Goal: Task Accomplishment & Management: Use online tool/utility

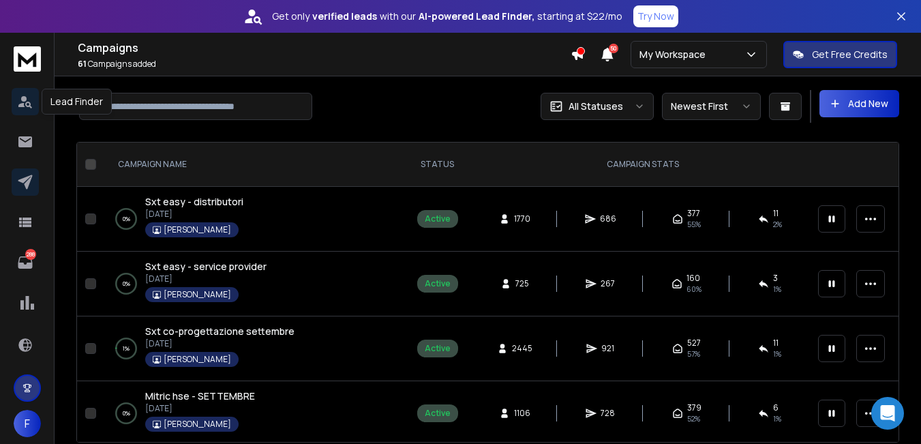
click at [33, 113] on link at bounding box center [25, 101] width 27 height 27
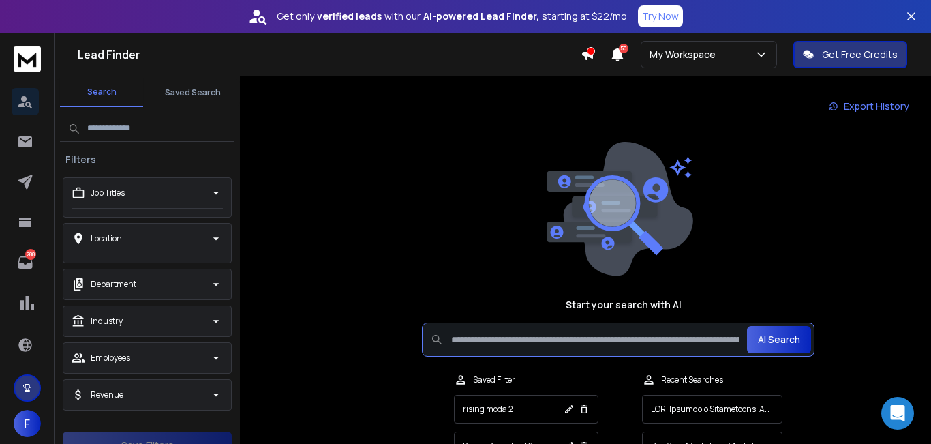
click at [176, 96] on button "Saved Search" at bounding box center [192, 92] width 83 height 27
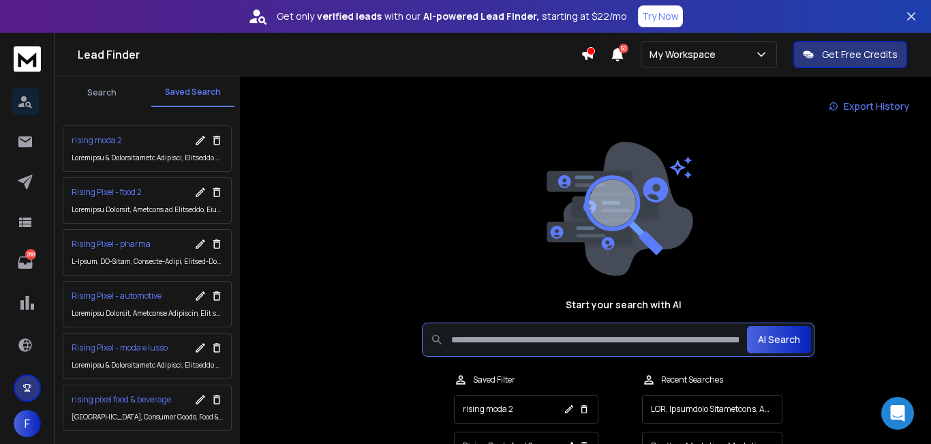
click at [108, 147] on button "rising moda 2" at bounding box center [147, 148] width 169 height 46
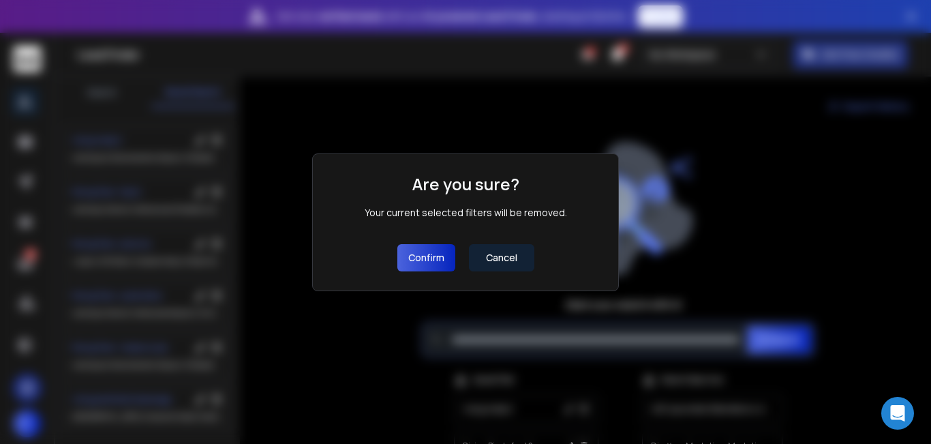
click at [442, 269] on button "Confirm" at bounding box center [426, 257] width 58 height 27
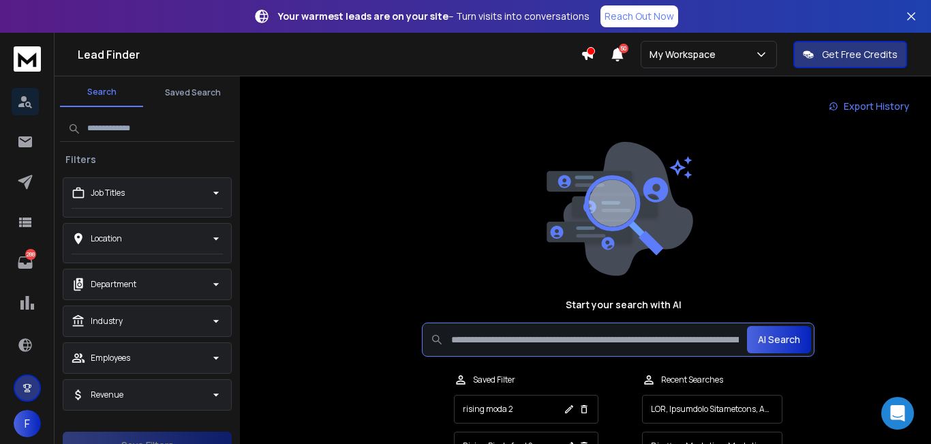
click at [174, 95] on button "Saved Search" at bounding box center [192, 92] width 83 height 27
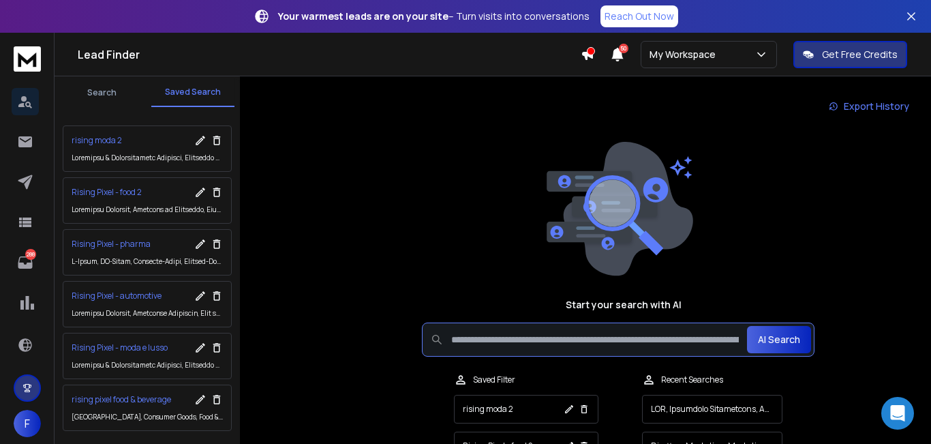
click at [136, 157] on p at bounding box center [147, 157] width 151 height 11
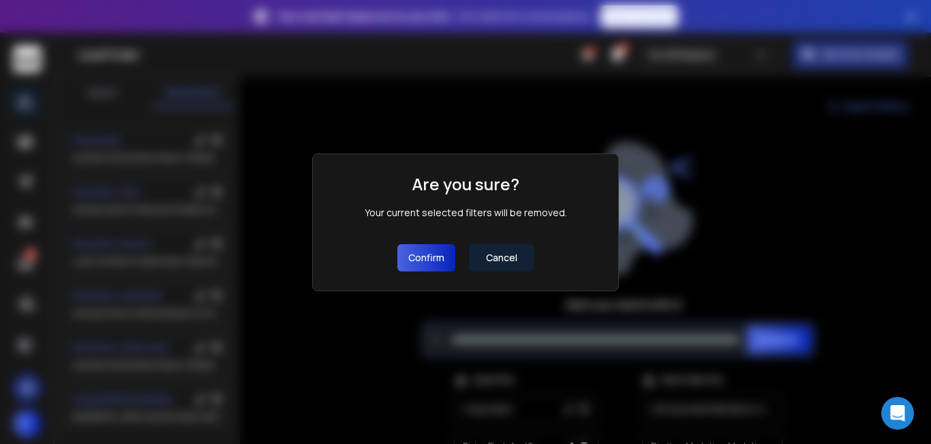
drag, startPoint x: 359, startPoint y: 255, endPoint x: 395, endPoint y: 253, distance: 36.2
click at [360, 255] on div "Are you sure? Your current selected filters will be removed. Confirm Cancel" at bounding box center [465, 222] width 267 height 98
click at [395, 253] on div "Are you sure? Your current selected filters will be removed. Confirm Cancel" at bounding box center [465, 222] width 267 height 98
click at [440, 254] on button "Confirm" at bounding box center [426, 257] width 58 height 27
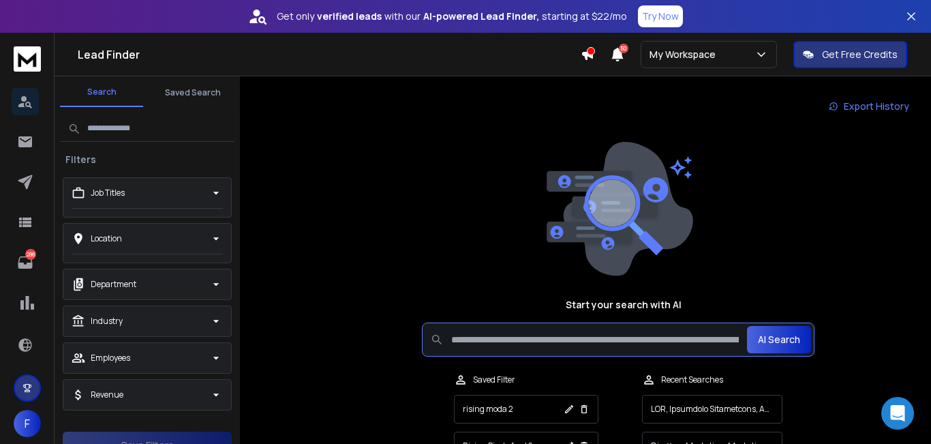
click at [496, 410] on p "rising moda 2" at bounding box center [488, 409] width 50 height 11
click at [204, 89] on button "Saved Search" at bounding box center [192, 92] width 83 height 27
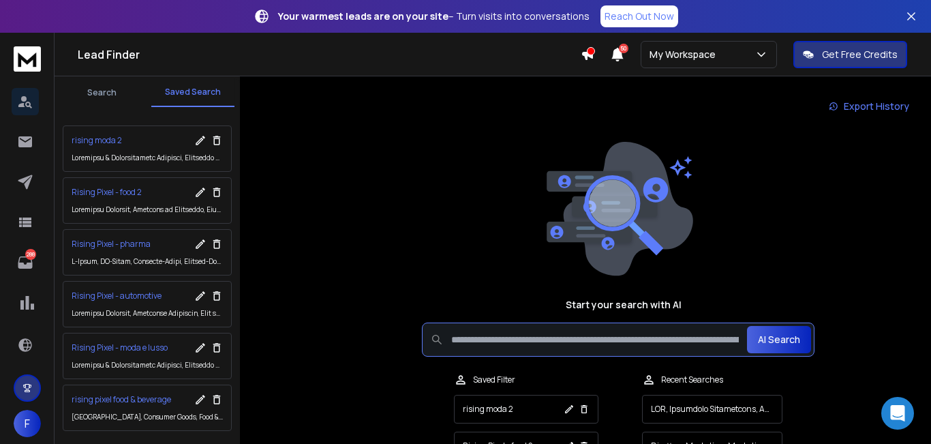
click at [117, 139] on p "rising moda 2" at bounding box center [97, 140] width 50 height 11
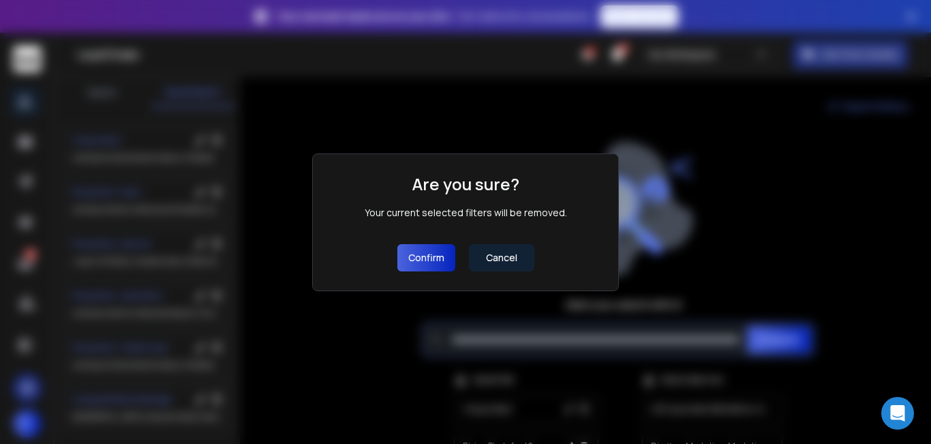
drag, startPoint x: 477, startPoint y: 254, endPoint x: 441, endPoint y: 252, distance: 36.2
click at [473, 254] on button "Cancel" at bounding box center [501, 257] width 65 height 27
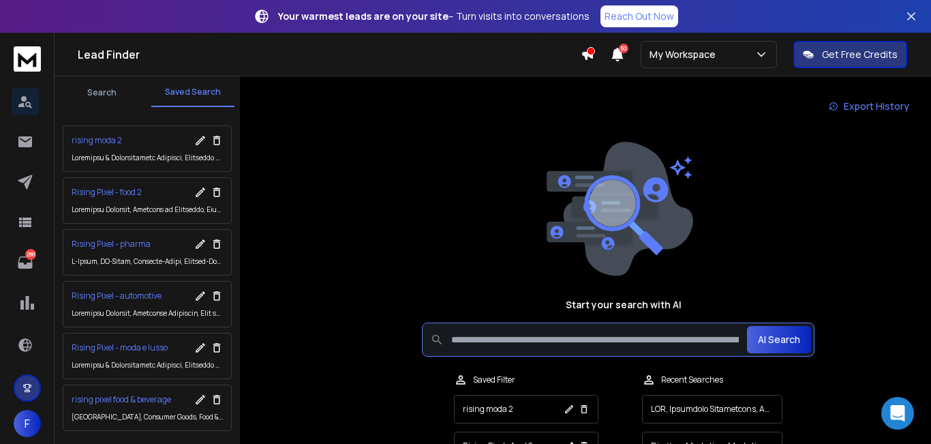
click at [124, 130] on button "rising moda 2" at bounding box center [147, 148] width 169 height 46
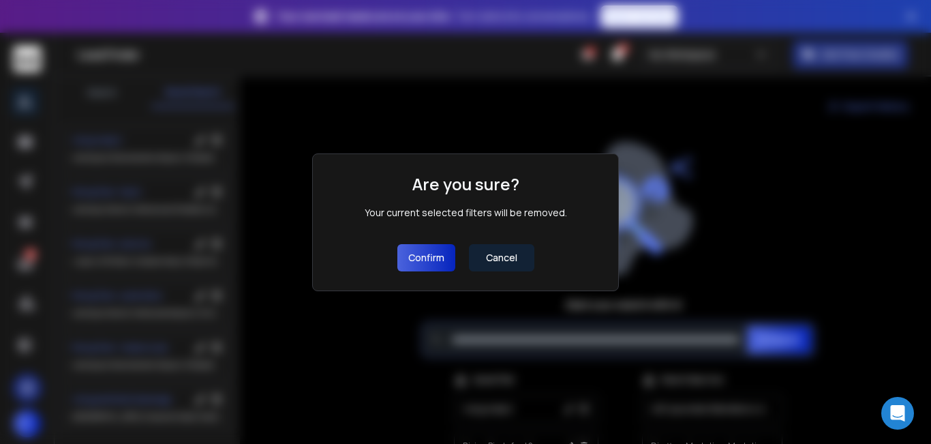
click at [433, 254] on button "Confirm" at bounding box center [426, 257] width 58 height 27
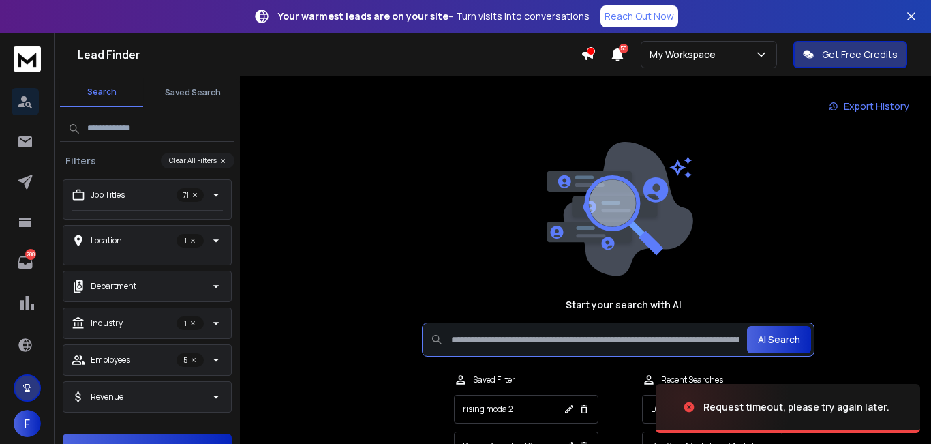
click at [495, 410] on p "rising moda 2" at bounding box center [488, 409] width 50 height 11
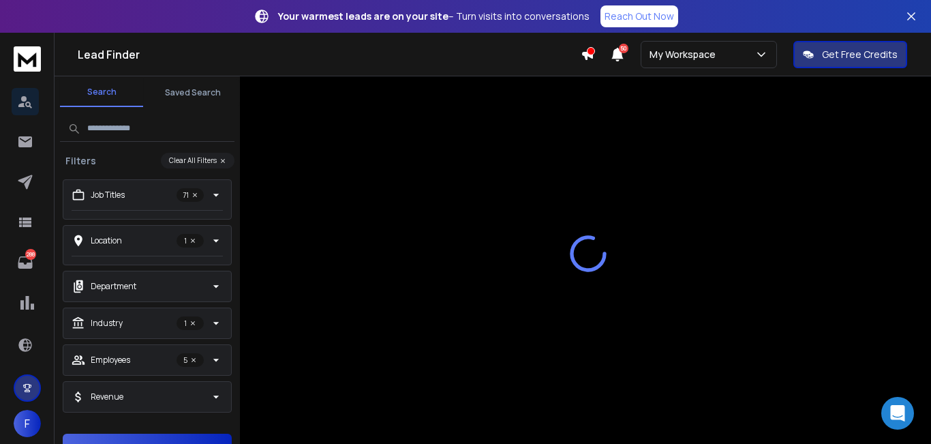
click at [217, 239] on div "Location 1" at bounding box center [147, 245] width 169 height 40
click at [209, 238] on icon at bounding box center [216, 241] width 14 height 14
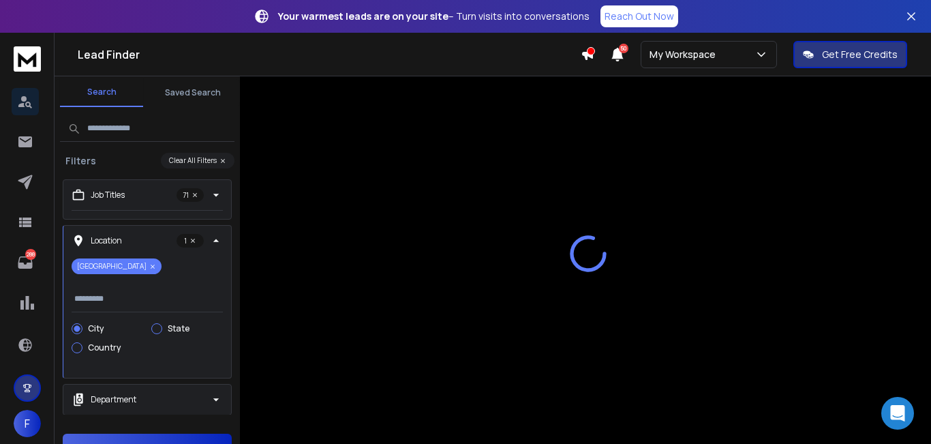
click at [209, 243] on icon at bounding box center [216, 241] width 14 height 14
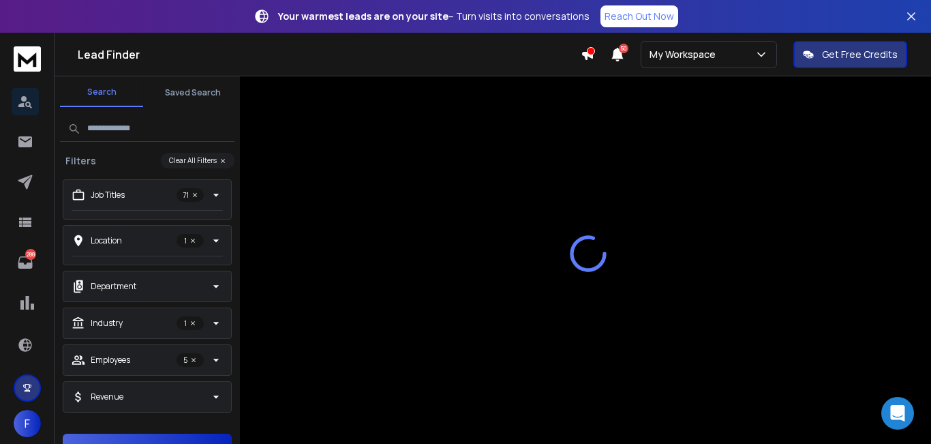
click at [211, 197] on icon at bounding box center [216, 195] width 14 height 14
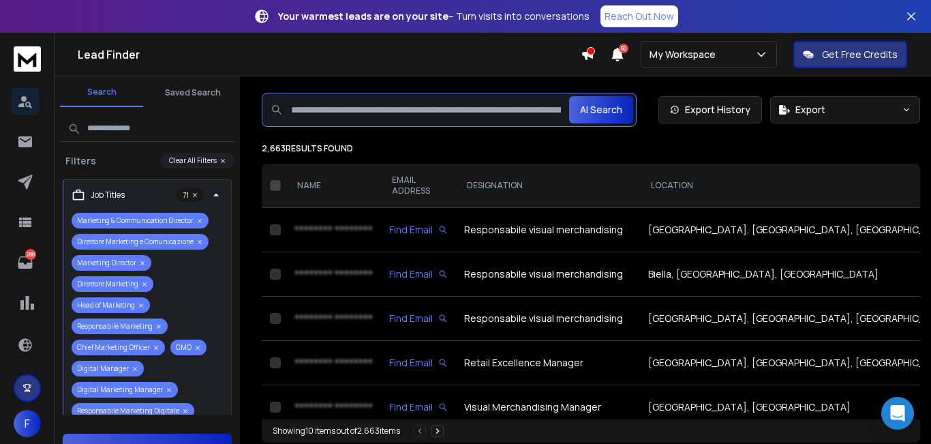
click at [209, 194] on icon at bounding box center [216, 195] width 14 height 14
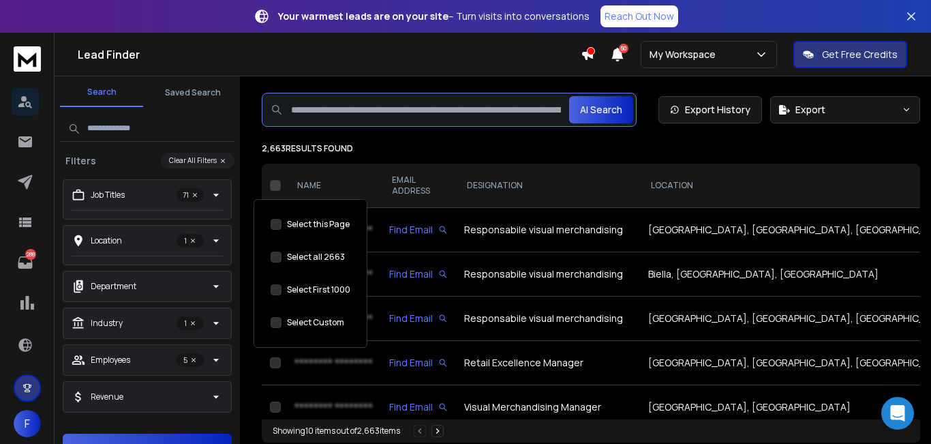
click at [274, 188] on button "Select this Page" at bounding box center [275, 185] width 11 height 11
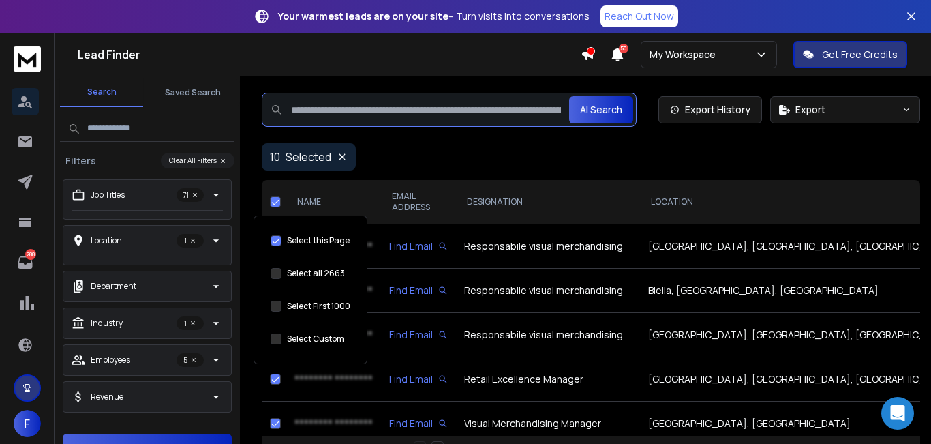
click at [275, 275] on button "Select this Page" at bounding box center [276, 273] width 11 height 11
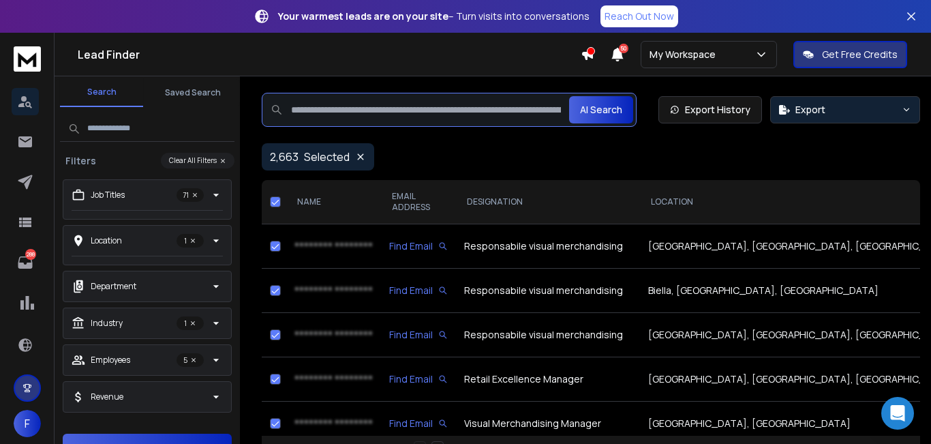
click at [787, 112] on icon "button" at bounding box center [784, 109] width 11 height 11
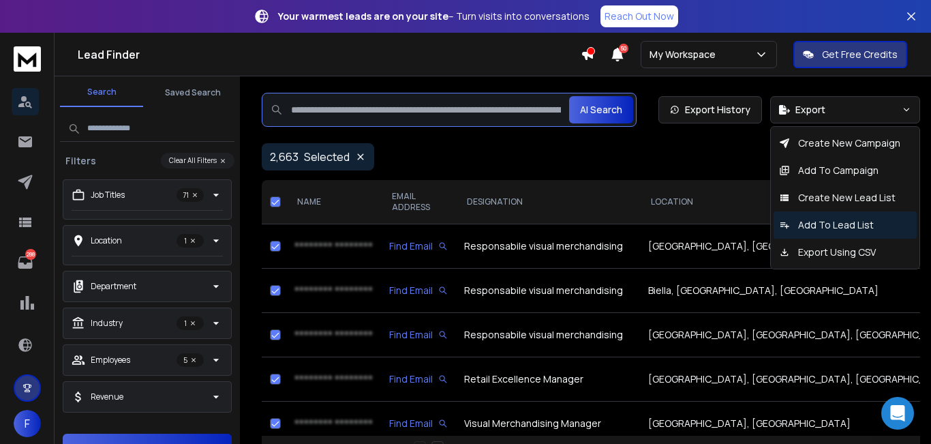
click at [857, 225] on p "Add To Lead List" at bounding box center [835, 224] width 81 height 19
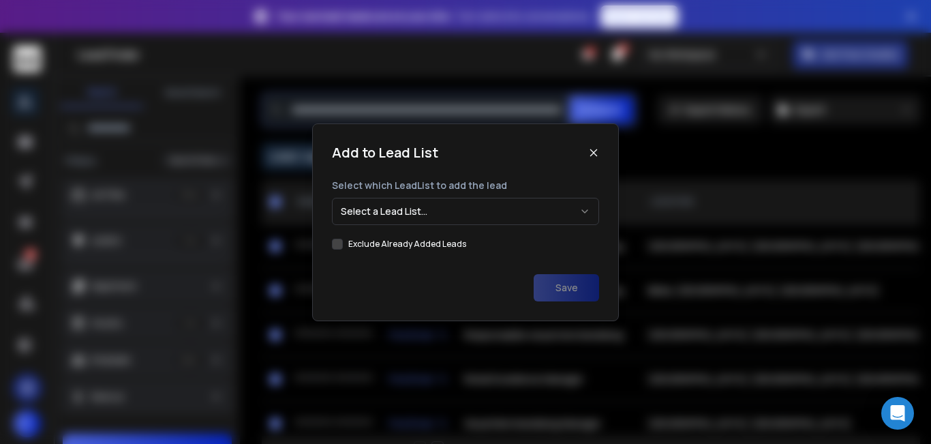
click at [386, 243] on label "Exclude Already Added Leads" at bounding box center [407, 244] width 118 height 11
click at [343, 243] on button "Exclude Already Added Leads" at bounding box center [337, 244] width 11 height 11
click at [419, 205] on button "Select a Lead List..." at bounding box center [465, 211] width 267 height 27
click at [554, 284] on button "Save" at bounding box center [566, 287] width 65 height 27
